Goal: Task Accomplishment & Management: Use online tool/utility

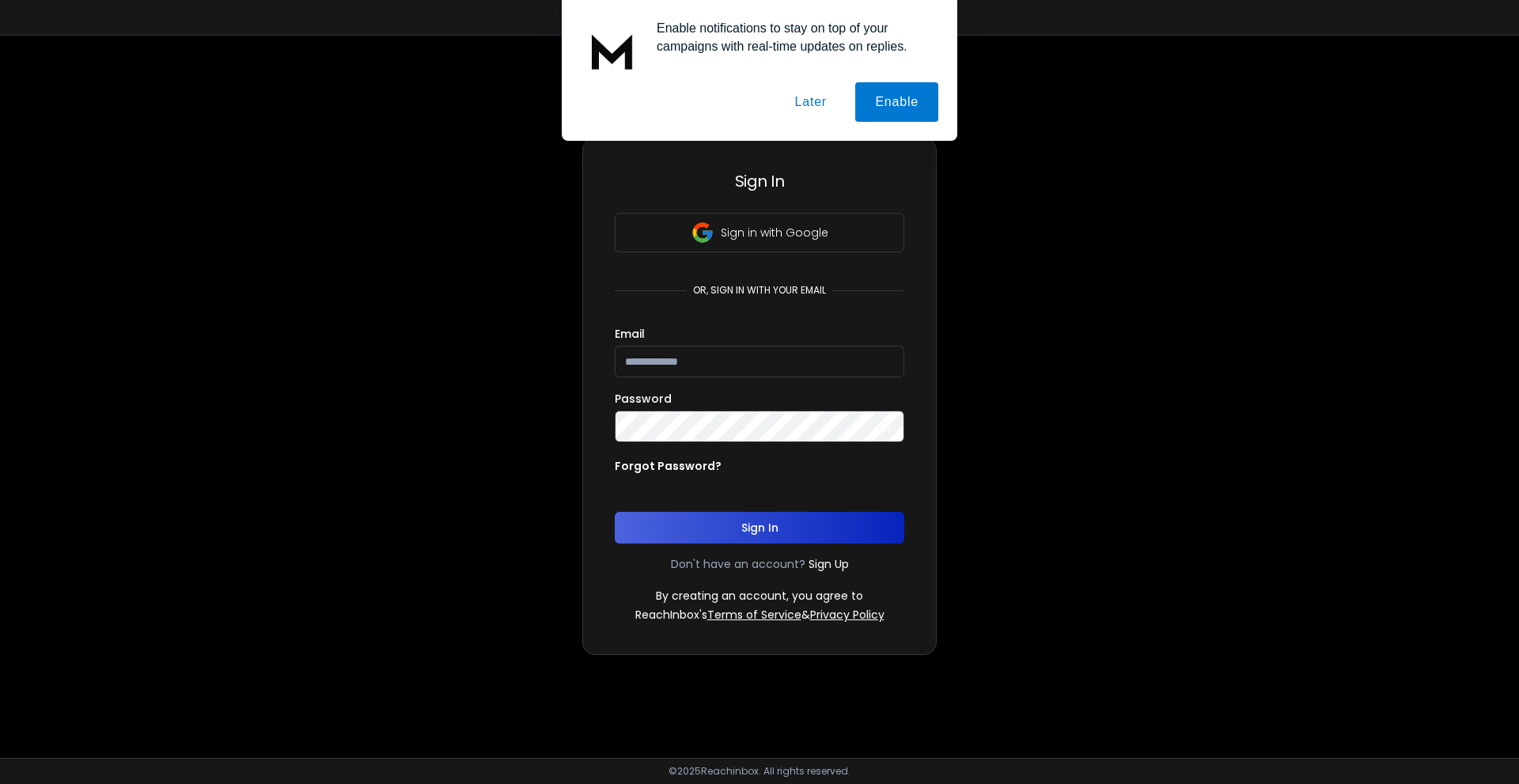
click at [829, 92] on button "Later" at bounding box center [810, 102] width 72 height 40
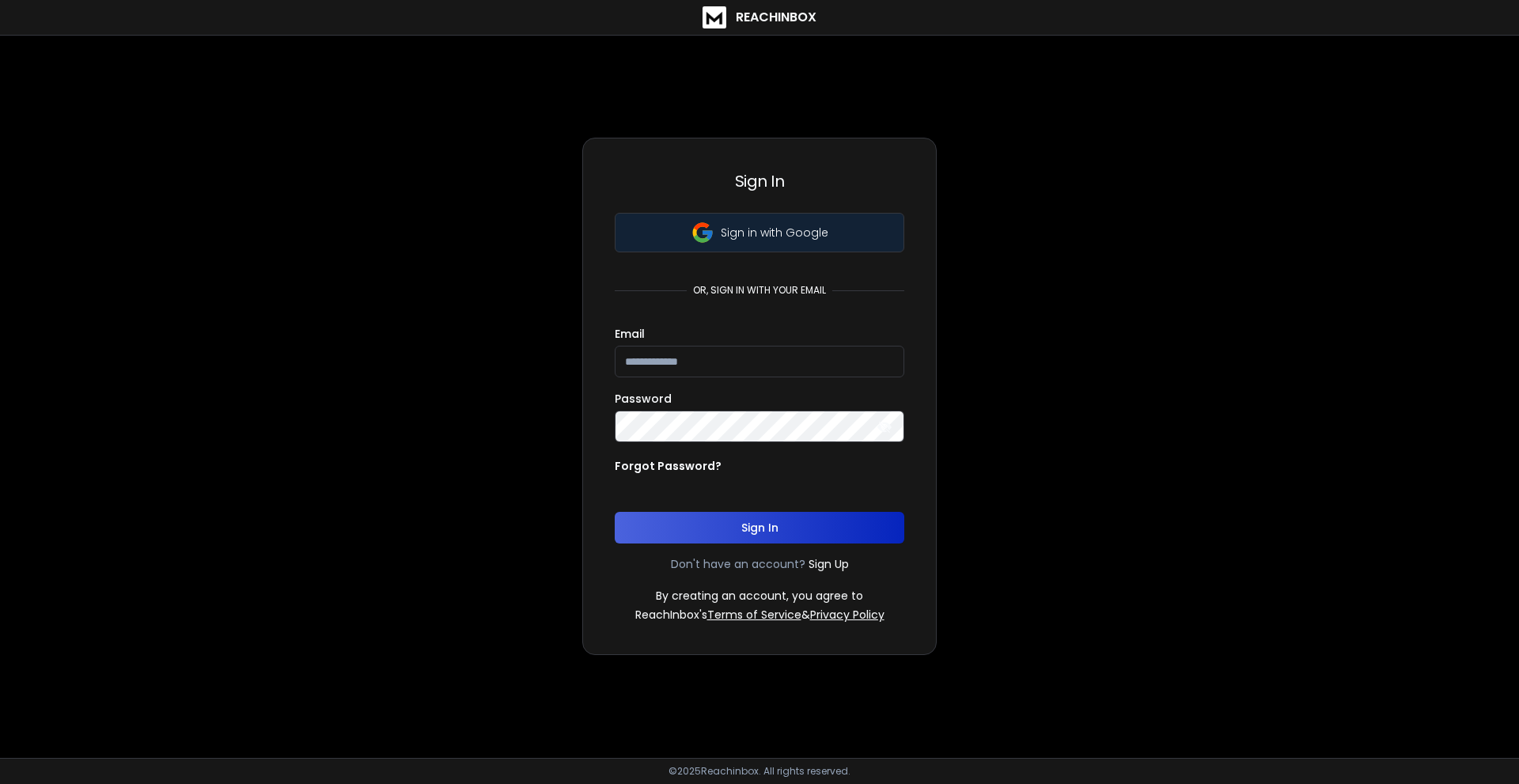
click at [727, 213] on button "Sign in with Google" at bounding box center [759, 233] width 289 height 40
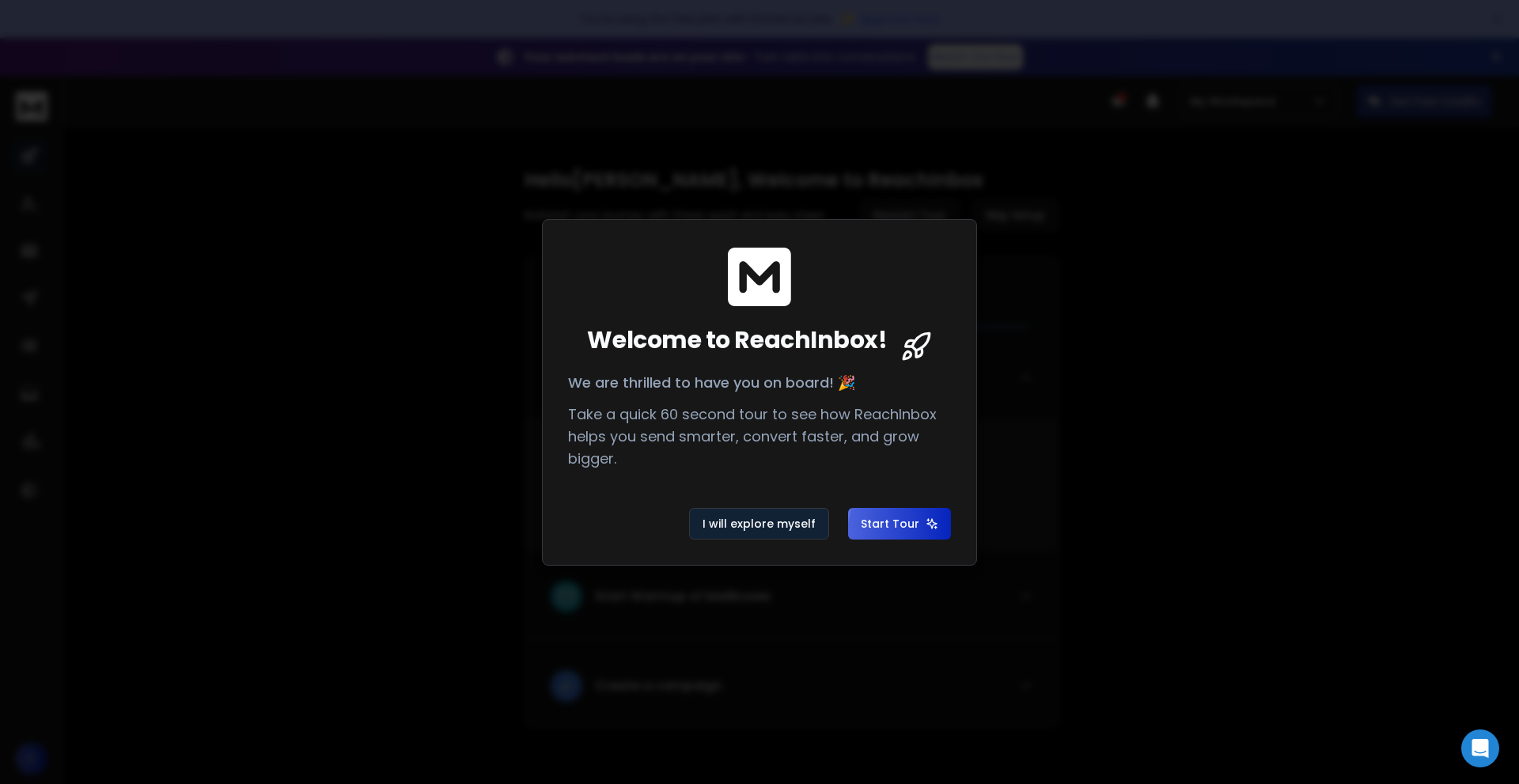
click at [776, 530] on button "I will explore myself" at bounding box center [759, 523] width 140 height 32
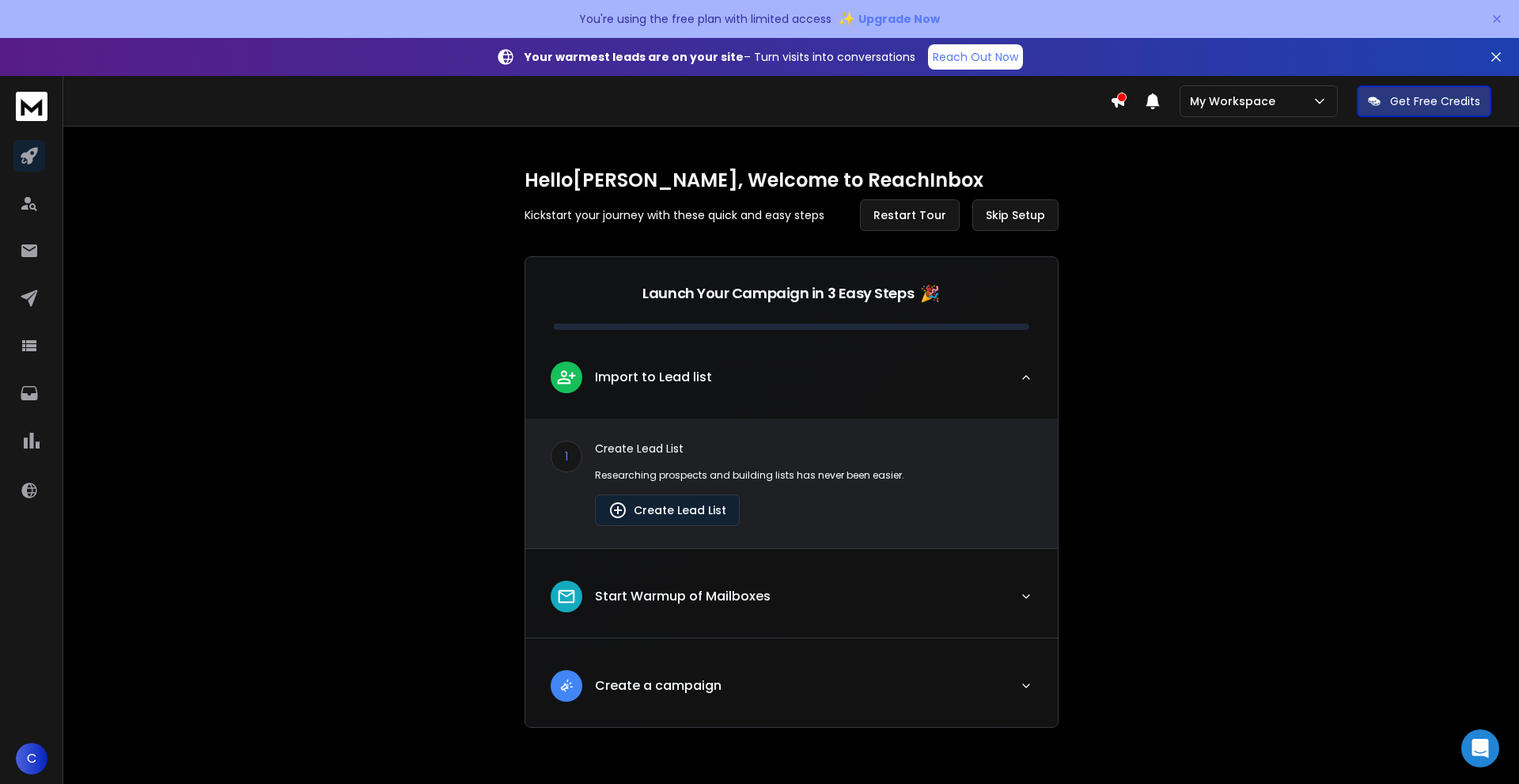
click at [647, 508] on button "Create Lead List" at bounding box center [667, 509] width 145 height 32
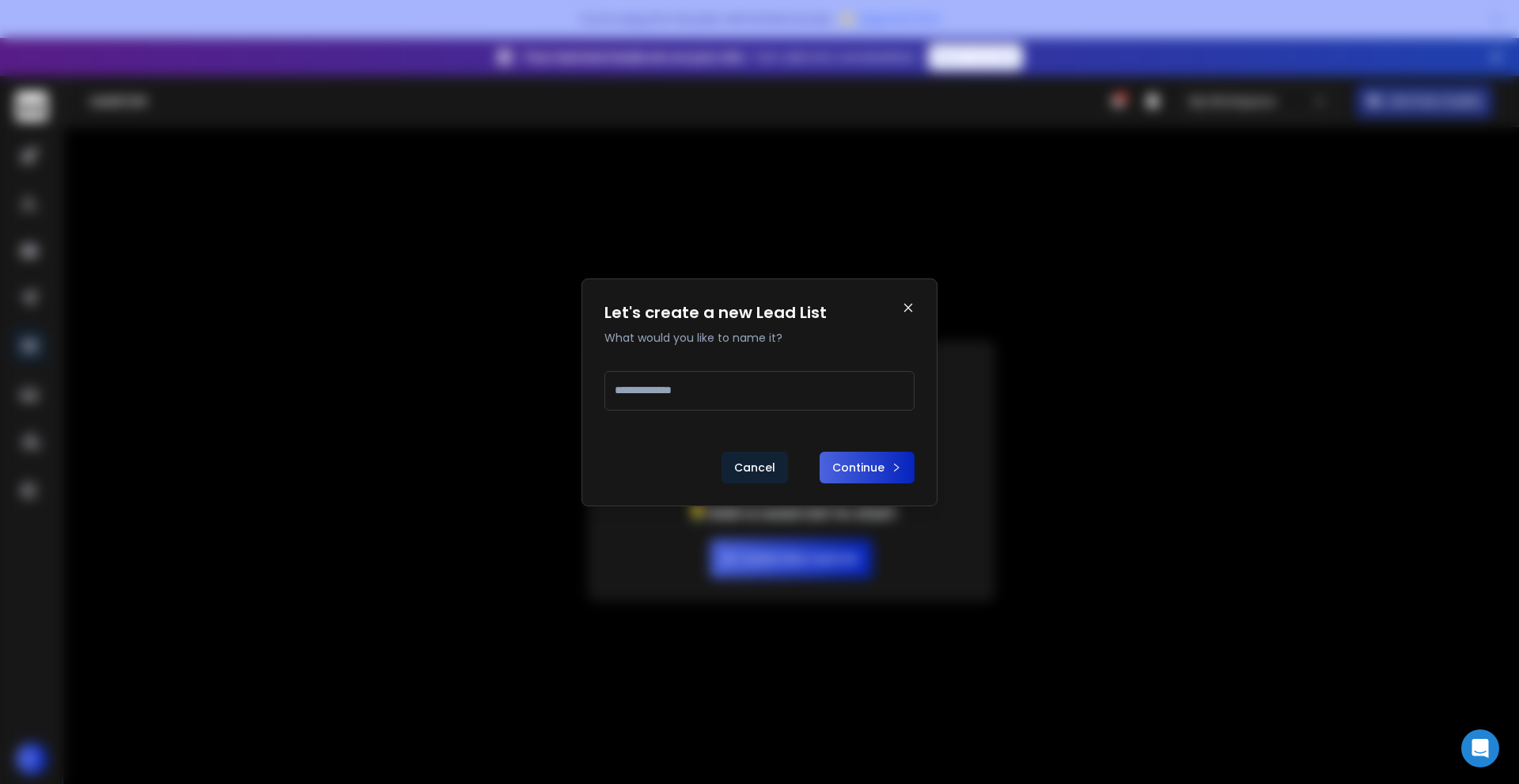
click at [757, 464] on button "Cancel" at bounding box center [755, 467] width 66 height 32
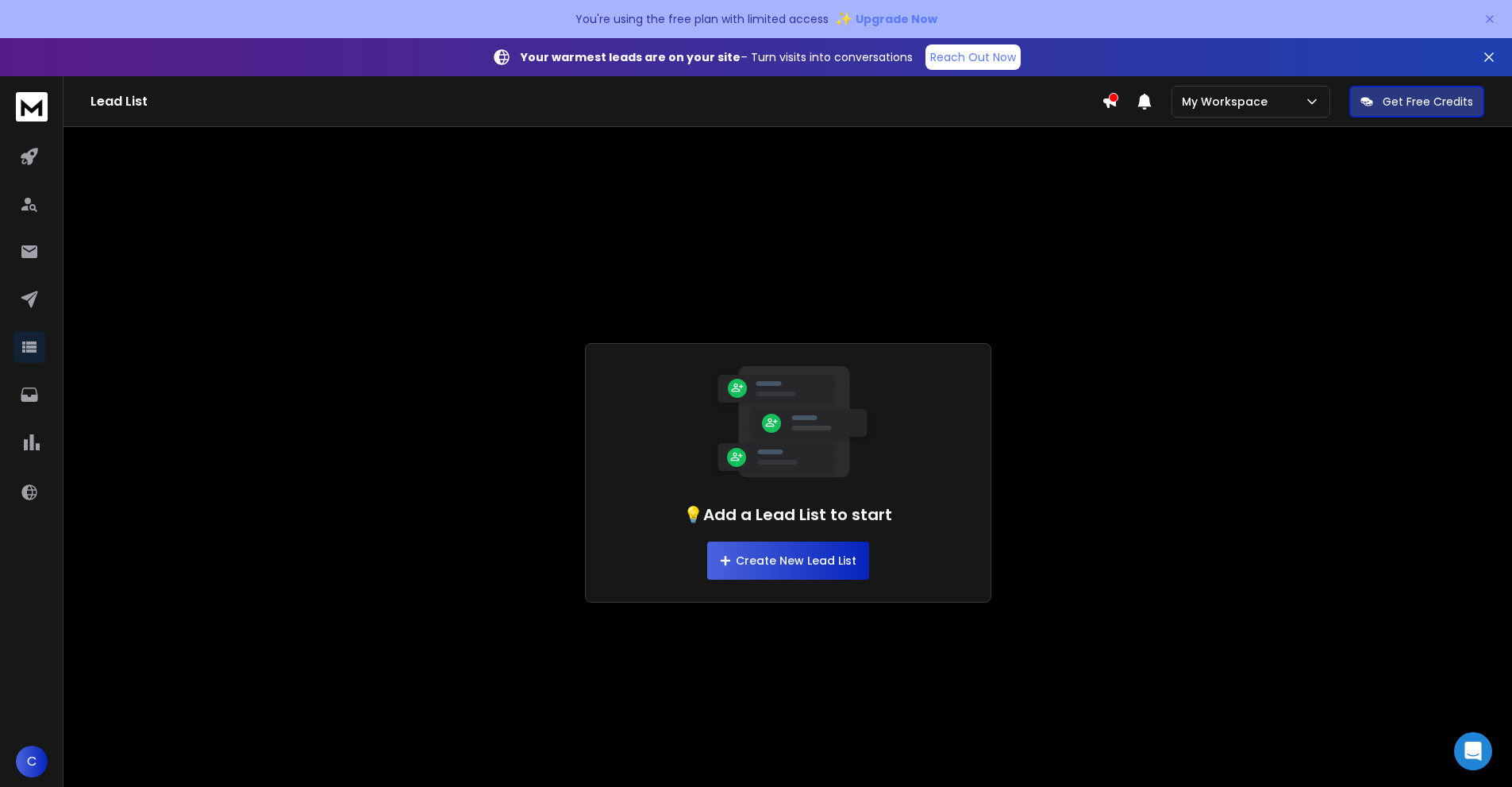
click at [801, 567] on button "Create New Lead List" at bounding box center [788, 560] width 162 height 38
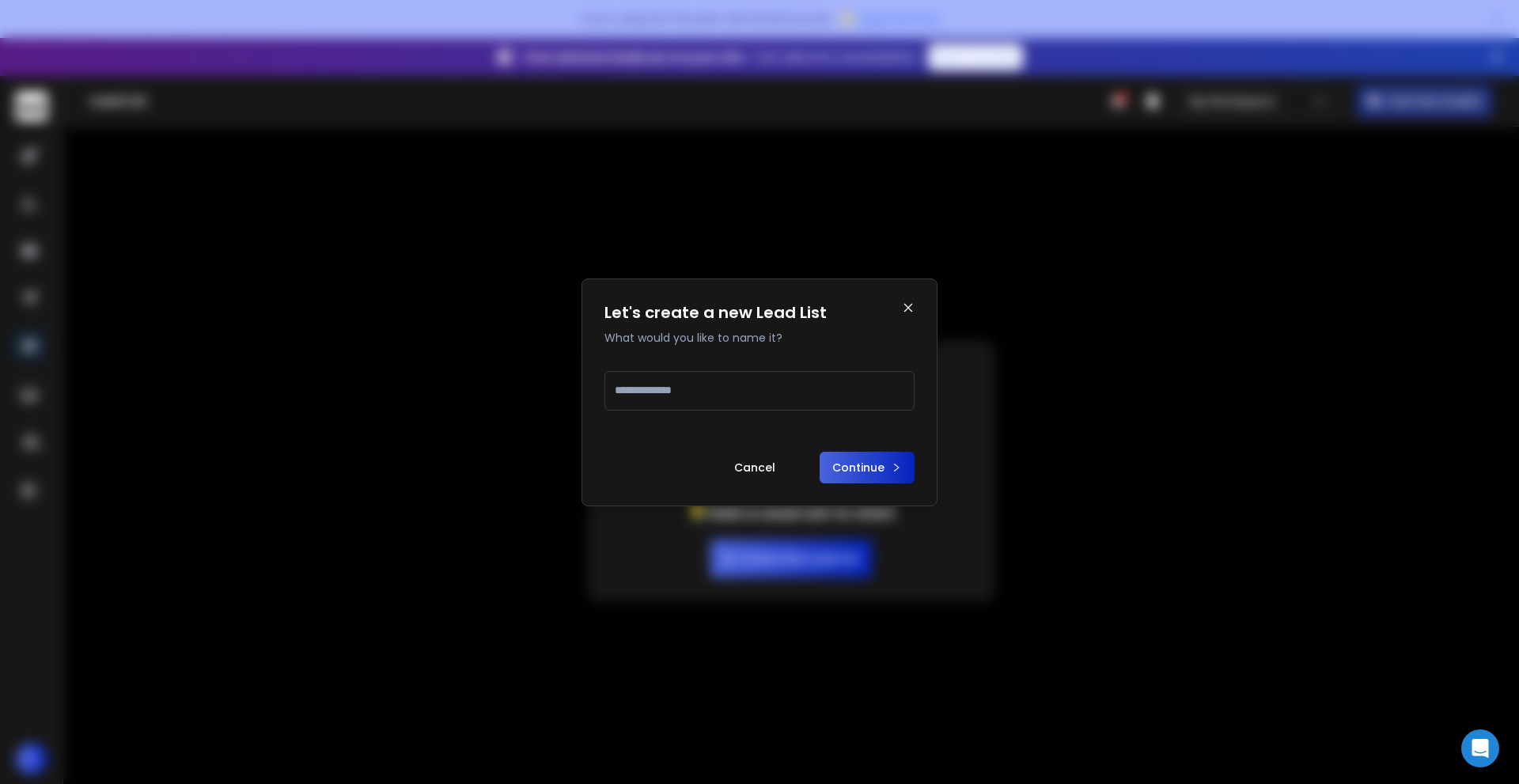
click at [628, 396] on input at bounding box center [760, 391] width 310 height 40
type input "*******"
click at [861, 473] on button "Continue" at bounding box center [867, 467] width 95 height 32
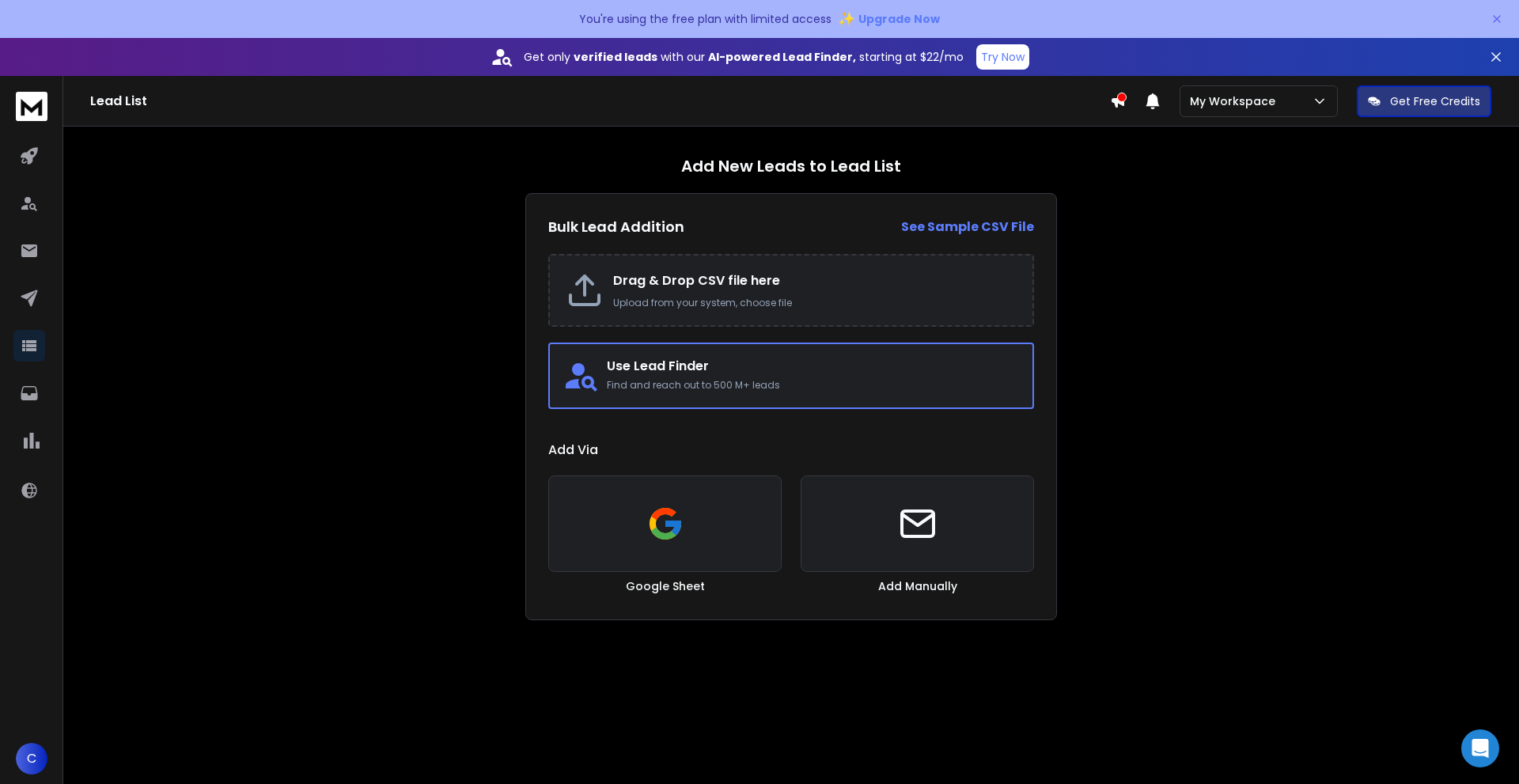
click at [647, 398] on div "Use Lead Finder Find and reach out to 500 M+ leads" at bounding box center [792, 375] width 486 height 66
